Goal: Find specific page/section: Find specific page/section

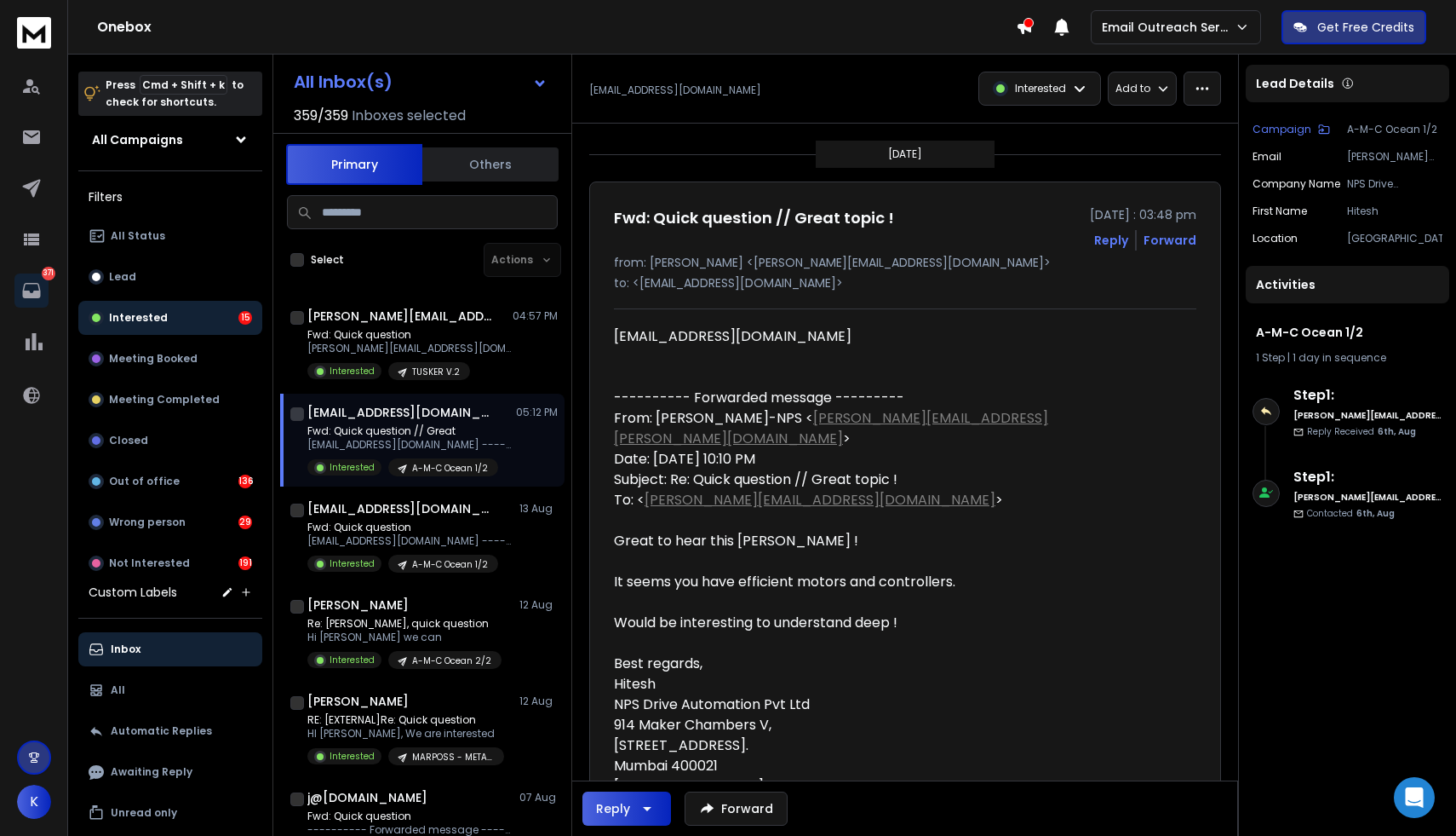
scroll to position [66, 0]
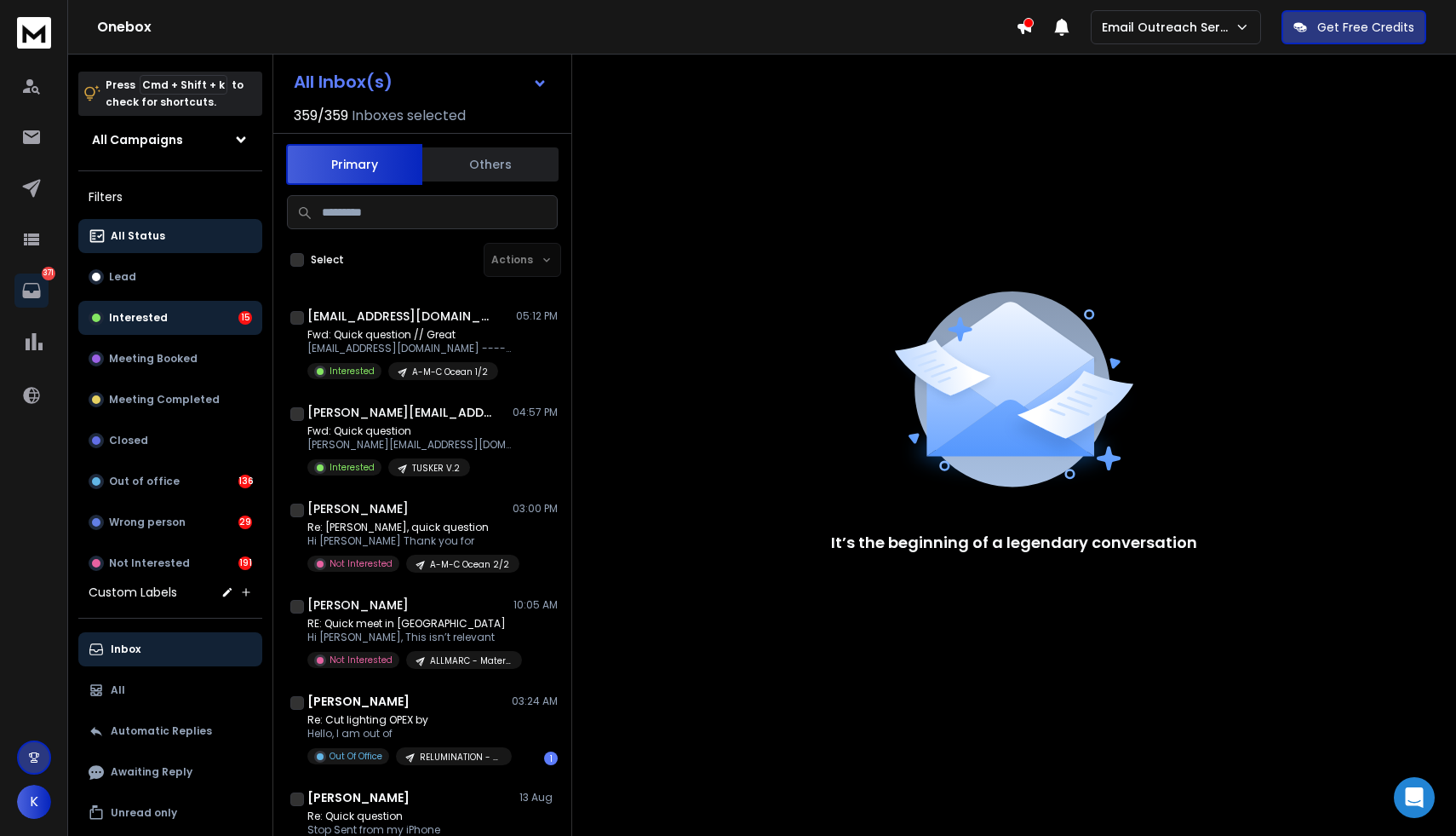
click at [168, 323] on button "Interested 15" at bounding box center [170, 318] width 184 height 34
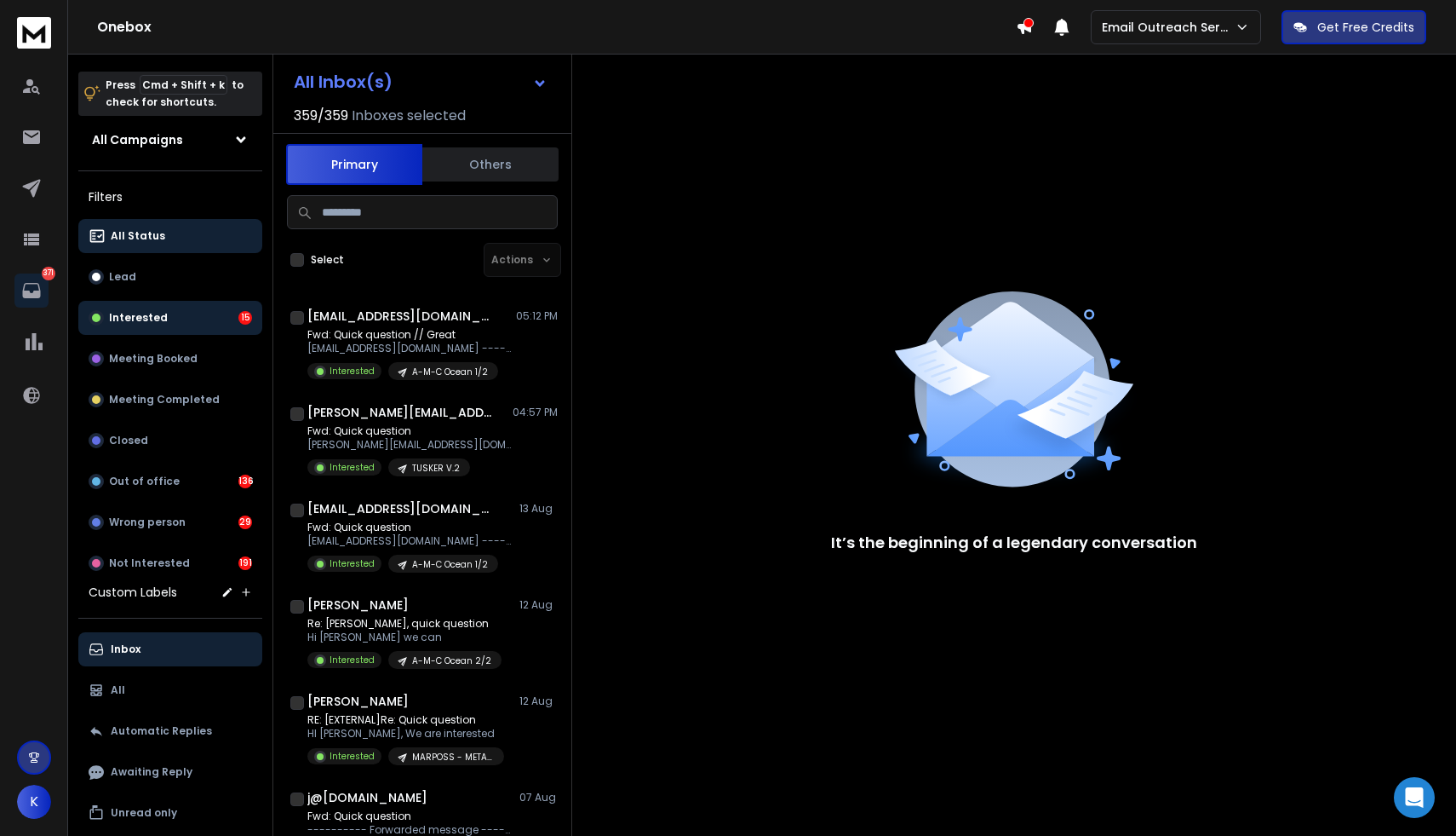
click at [197, 240] on button "All Status" at bounding box center [170, 235] width 184 height 34
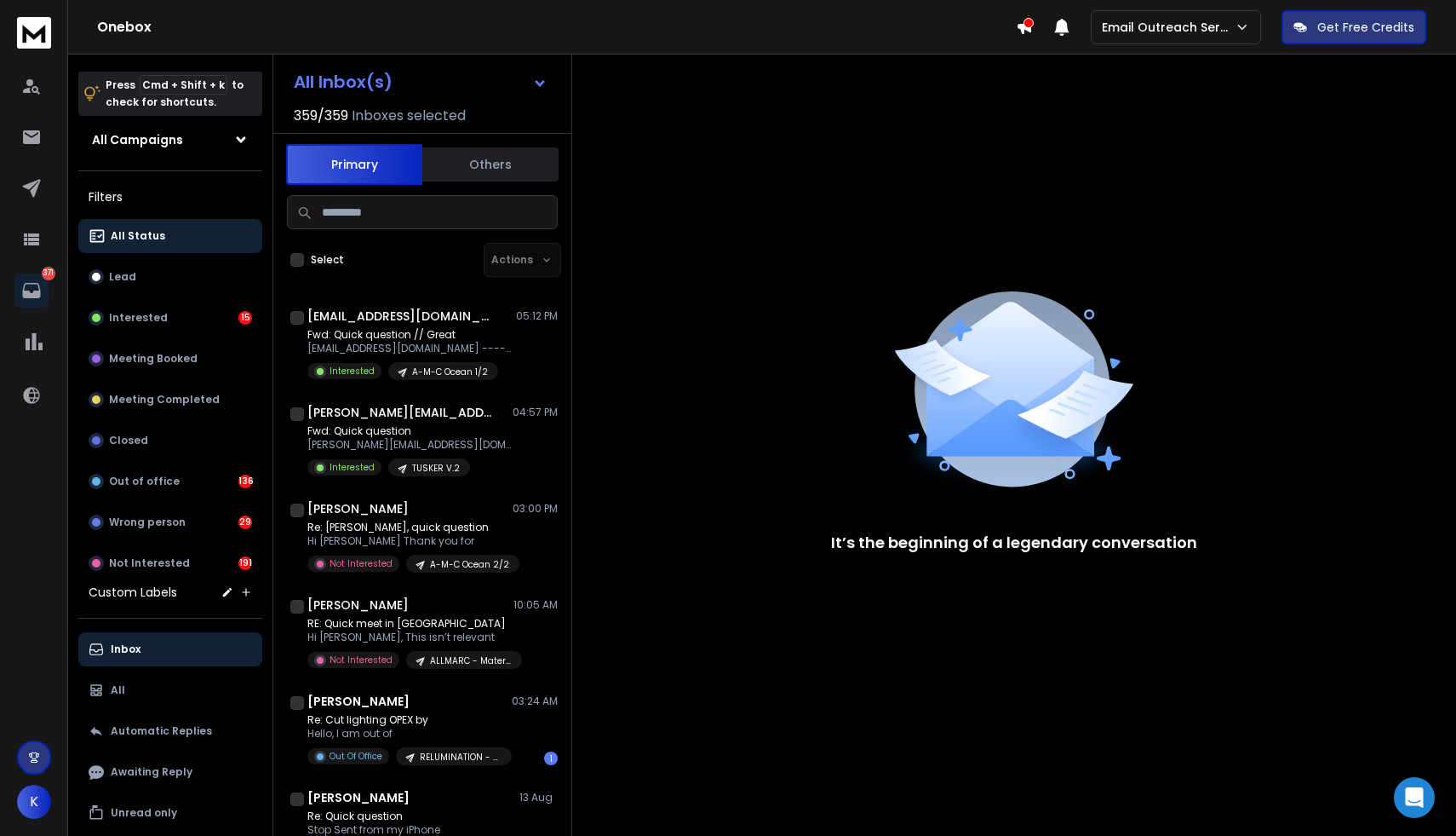
click at [493, 165] on button "Others" at bounding box center [490, 164] width 136 height 37
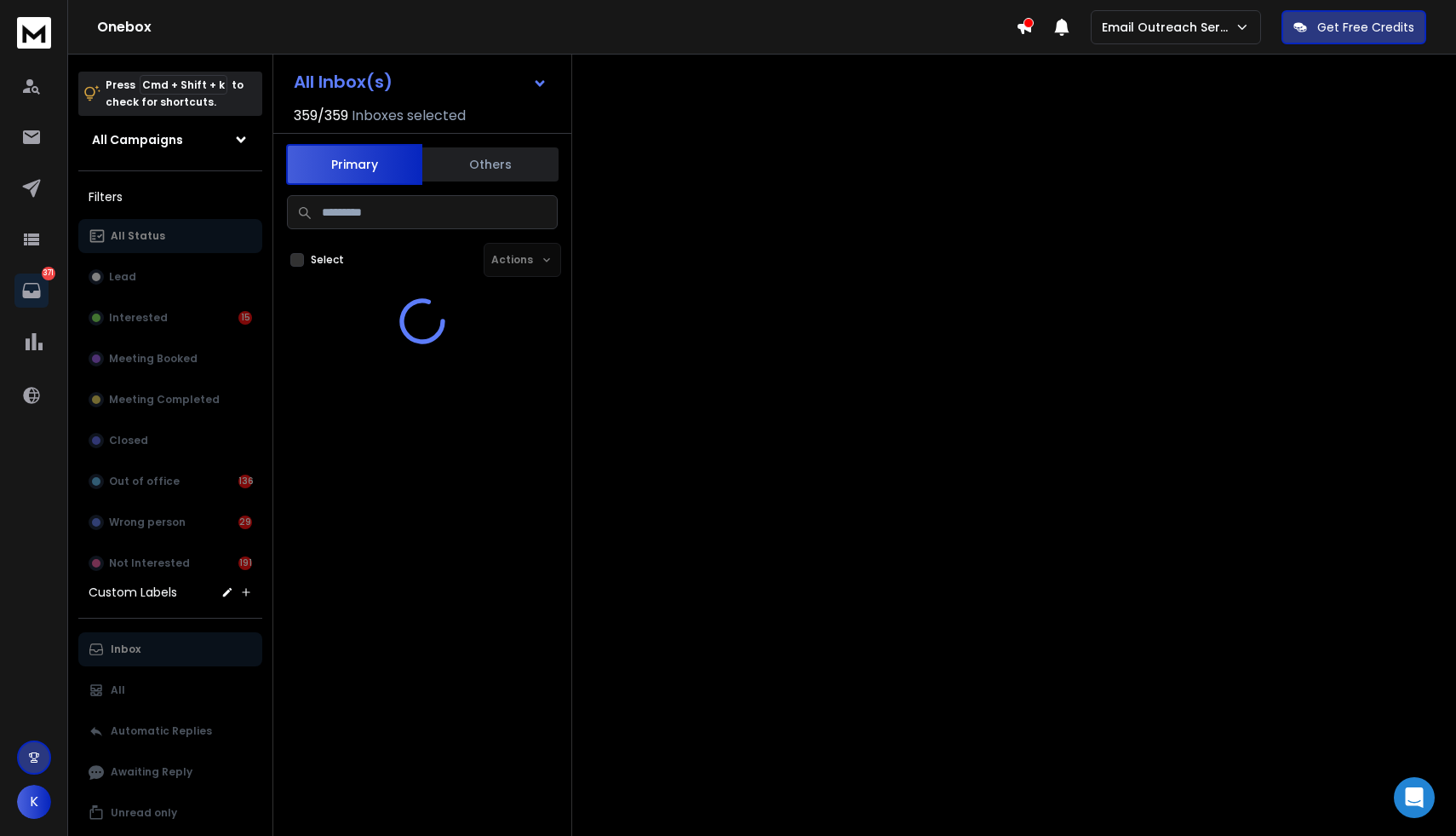
click at [346, 162] on button "Primary" at bounding box center [354, 164] width 136 height 41
